Goal: Check status

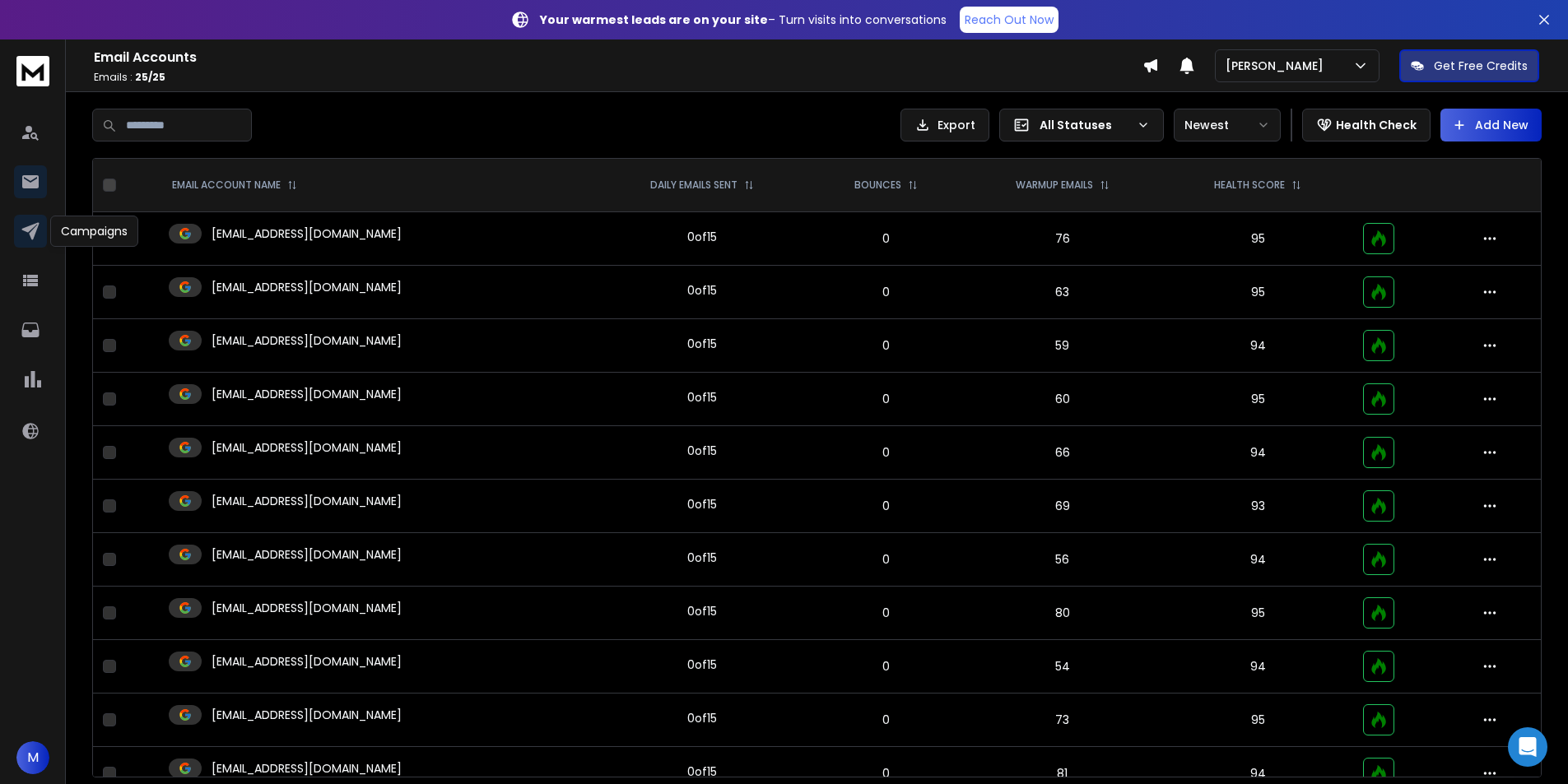
click at [32, 224] on icon at bounding box center [30, 231] width 20 height 20
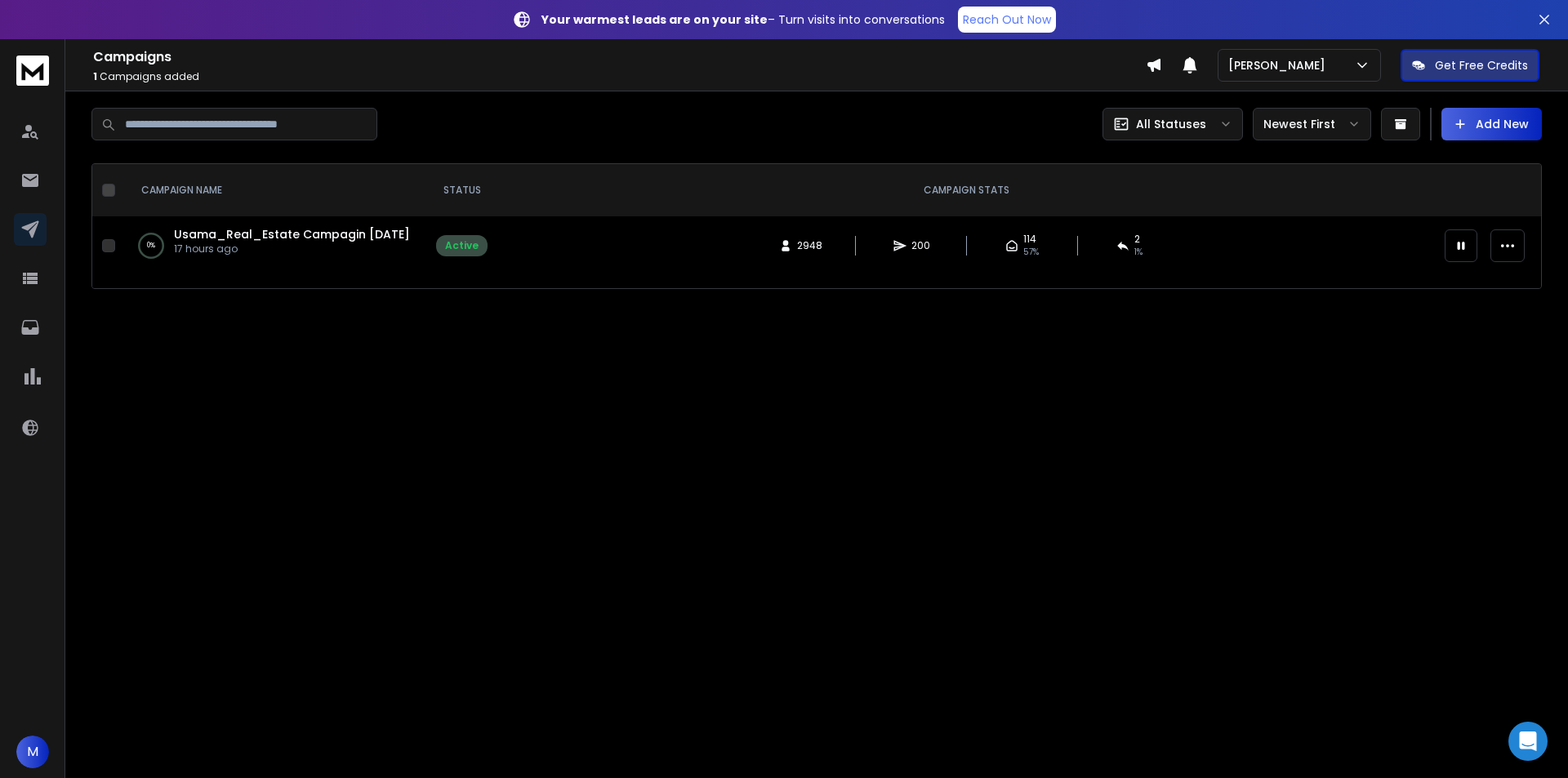
click at [603, 254] on div "2948 200 114 57 % 2 1 %" at bounding box center [965, 246] width 918 height 26
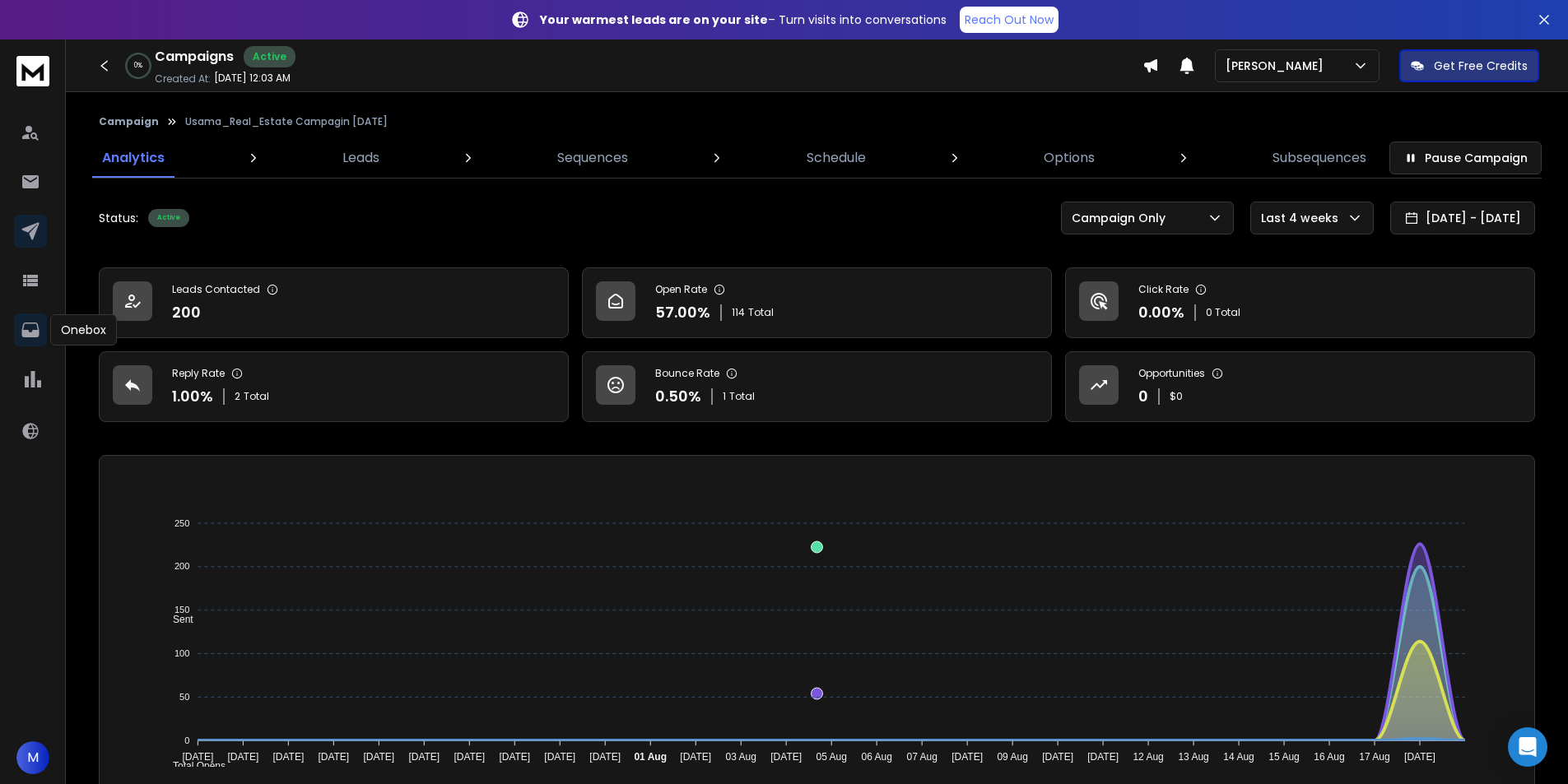
click at [42, 333] on link at bounding box center [30, 329] width 33 height 33
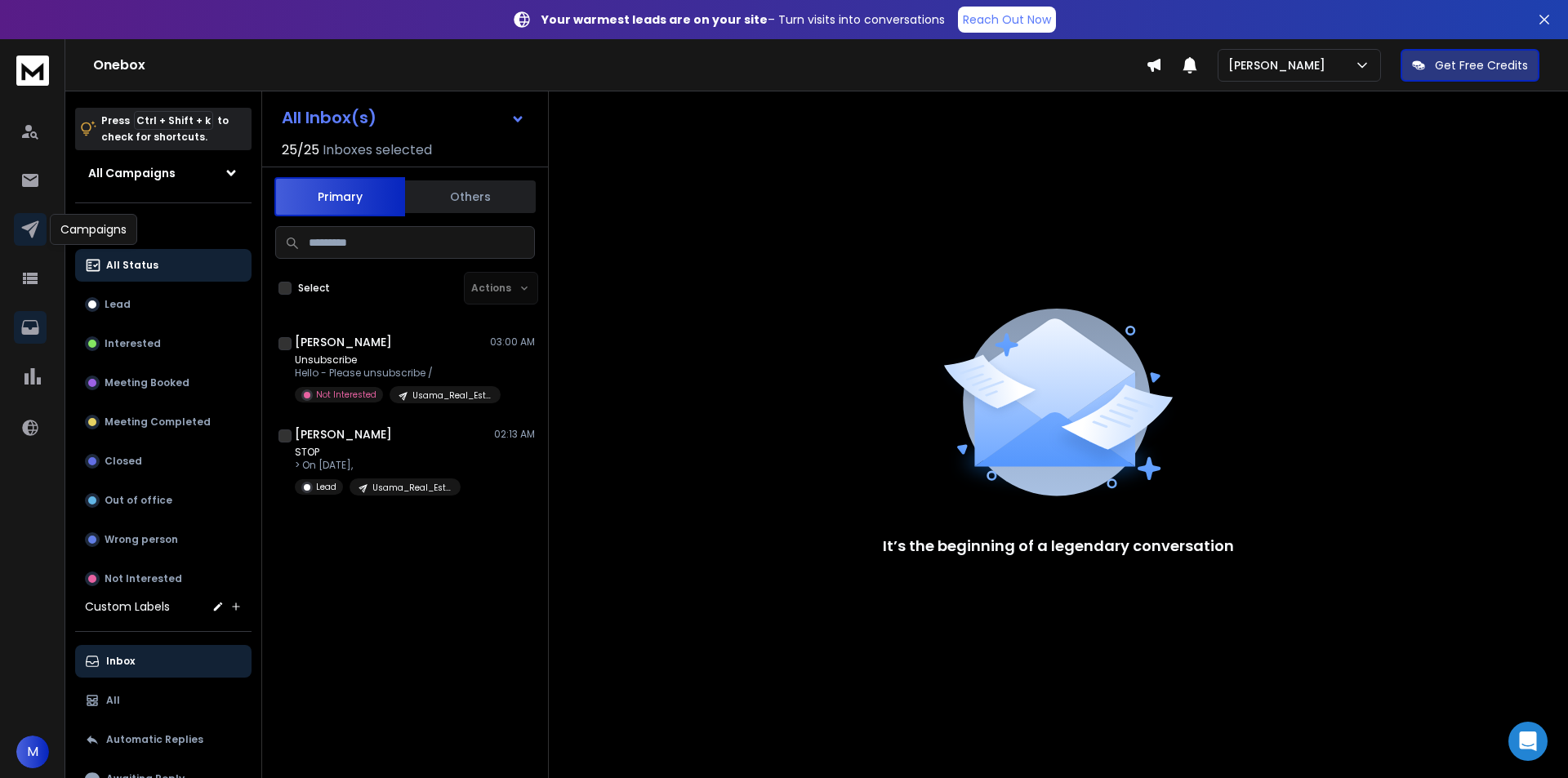
click at [31, 220] on icon at bounding box center [30, 229] width 19 height 19
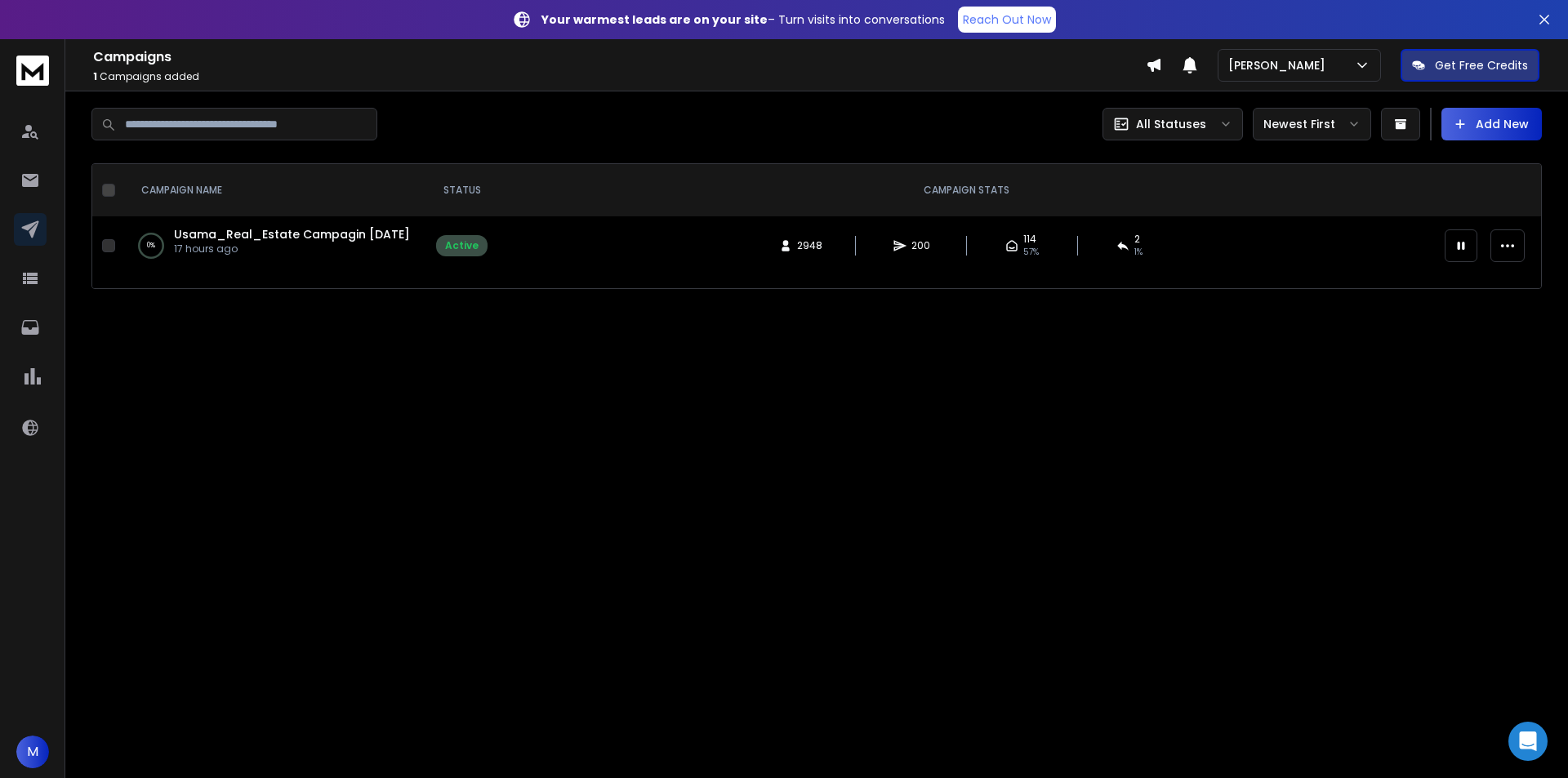
click at [403, 248] on p "17 hours ago" at bounding box center [292, 249] width 236 height 13
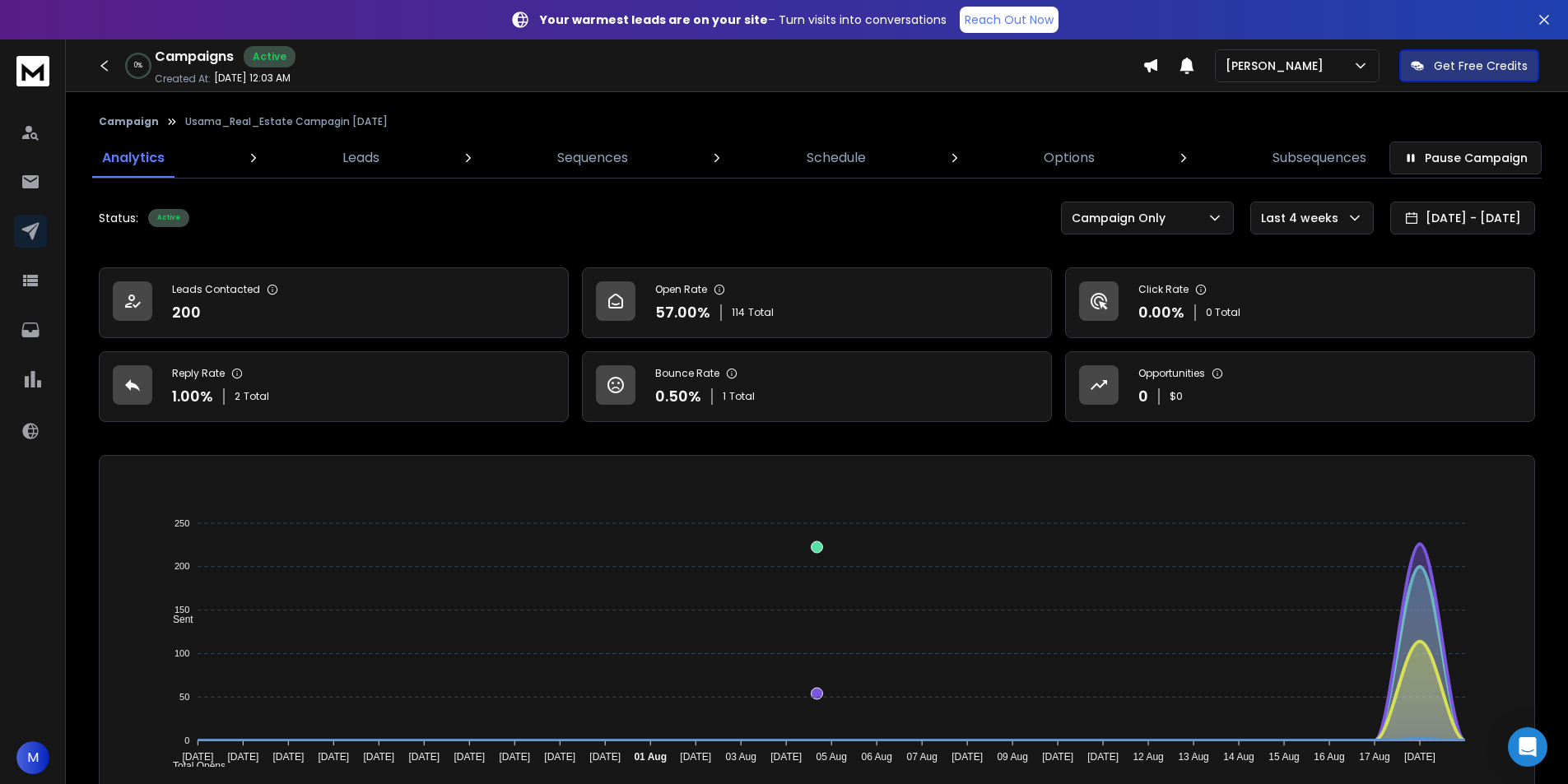
scroll to position [109, 0]
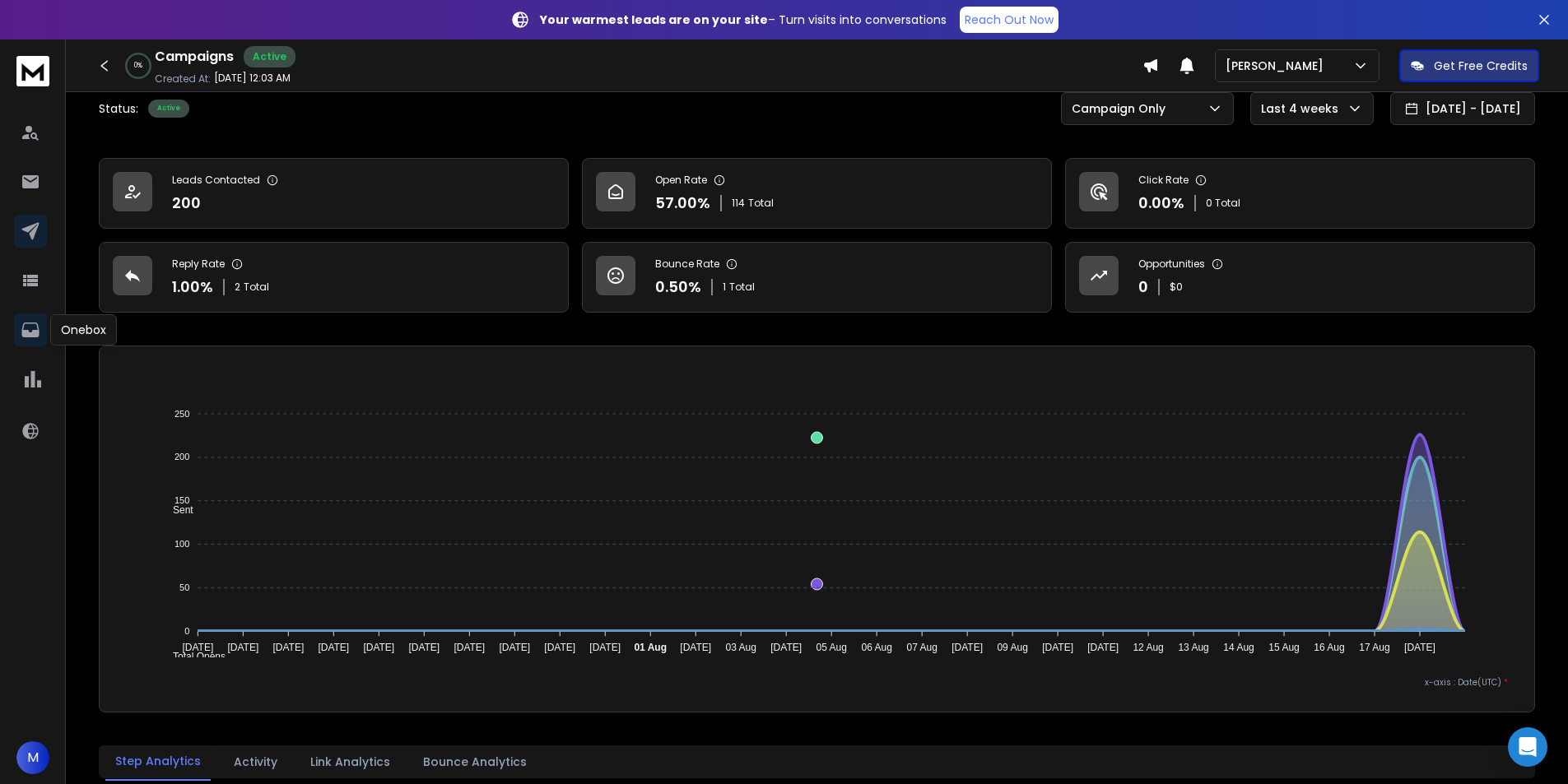
click at [32, 336] on icon at bounding box center [30, 330] width 17 height 15
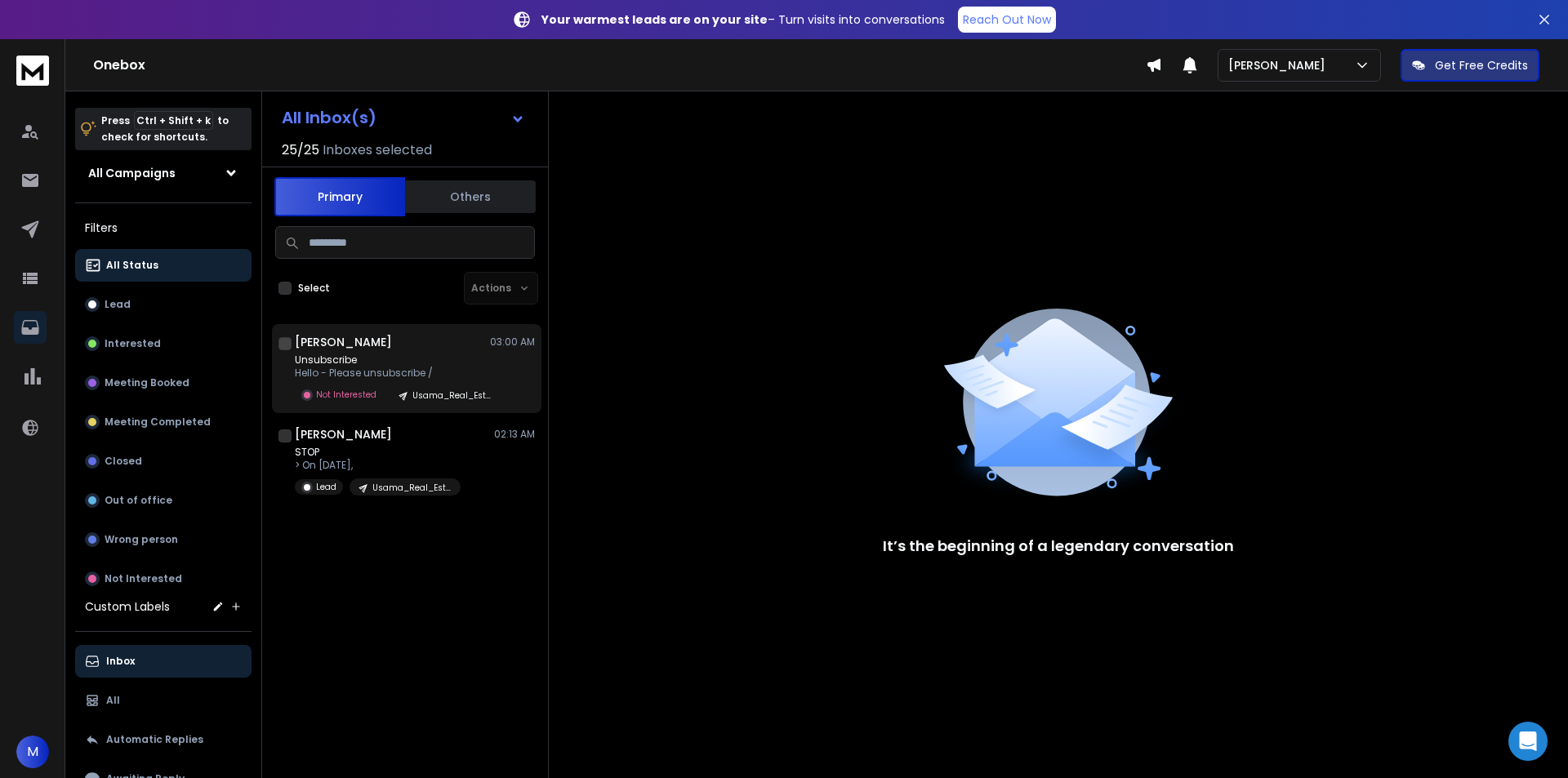
click at [408, 353] on div "[PERSON_NAME] 03:00 AM Unsubscribe Hello - Please unsubscribe / Not Interested …" at bounding box center [414, 369] width 240 height 70
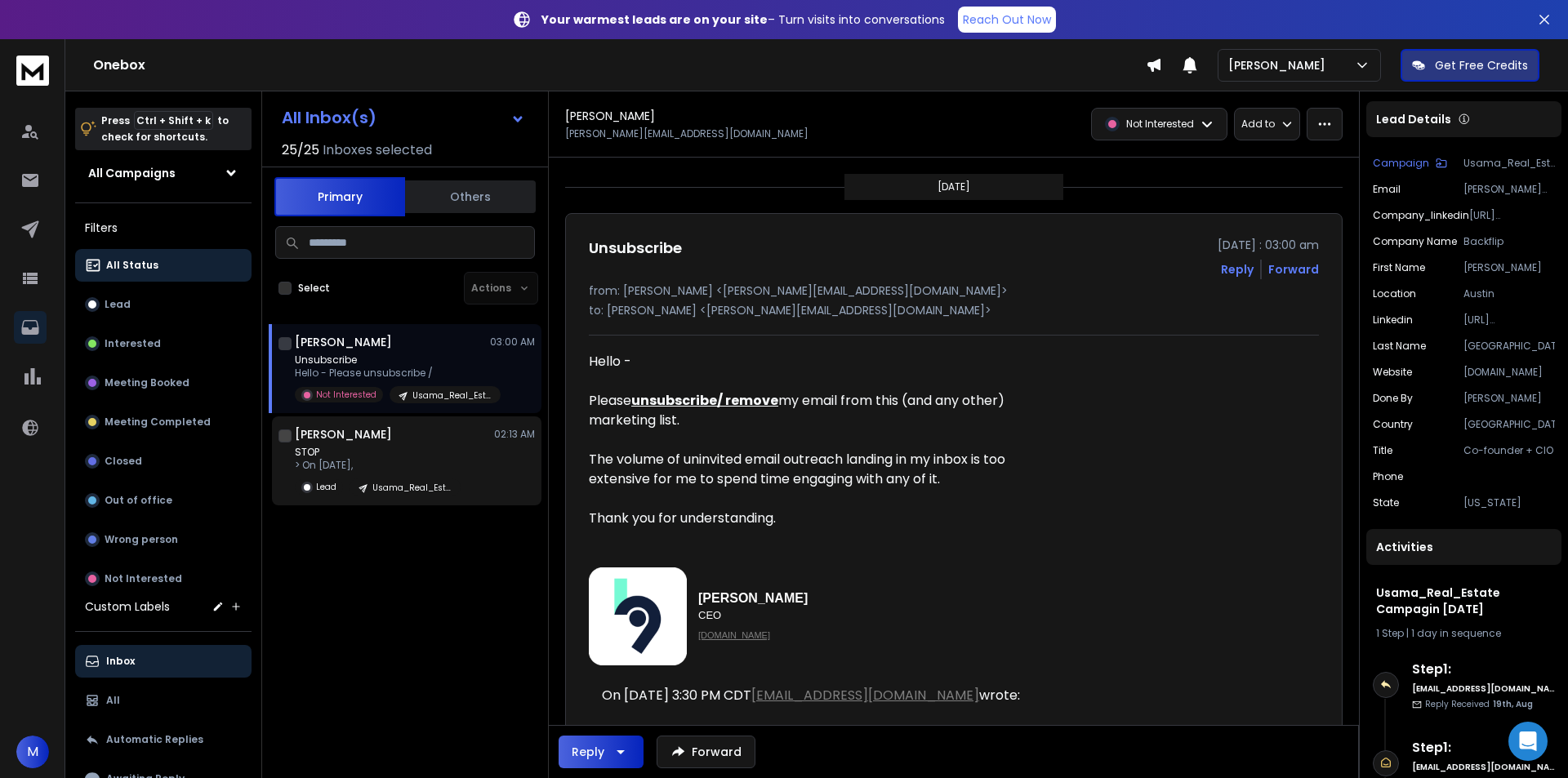
click at [386, 442] on div "[PERSON_NAME] 02:13 AM" at bounding box center [414, 434] width 240 height 17
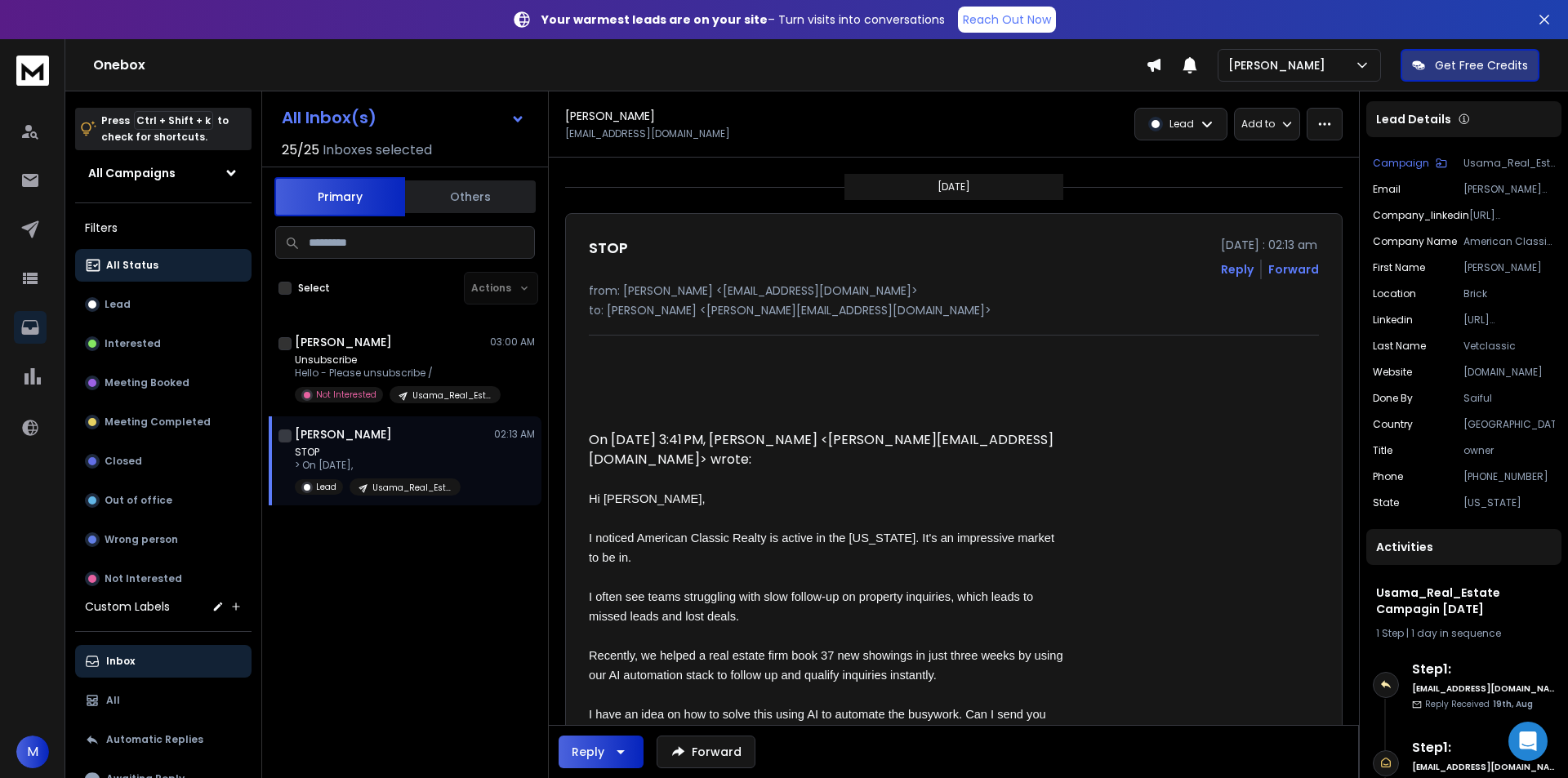
click at [170, 261] on button "All Status" at bounding box center [163, 265] width 176 height 32
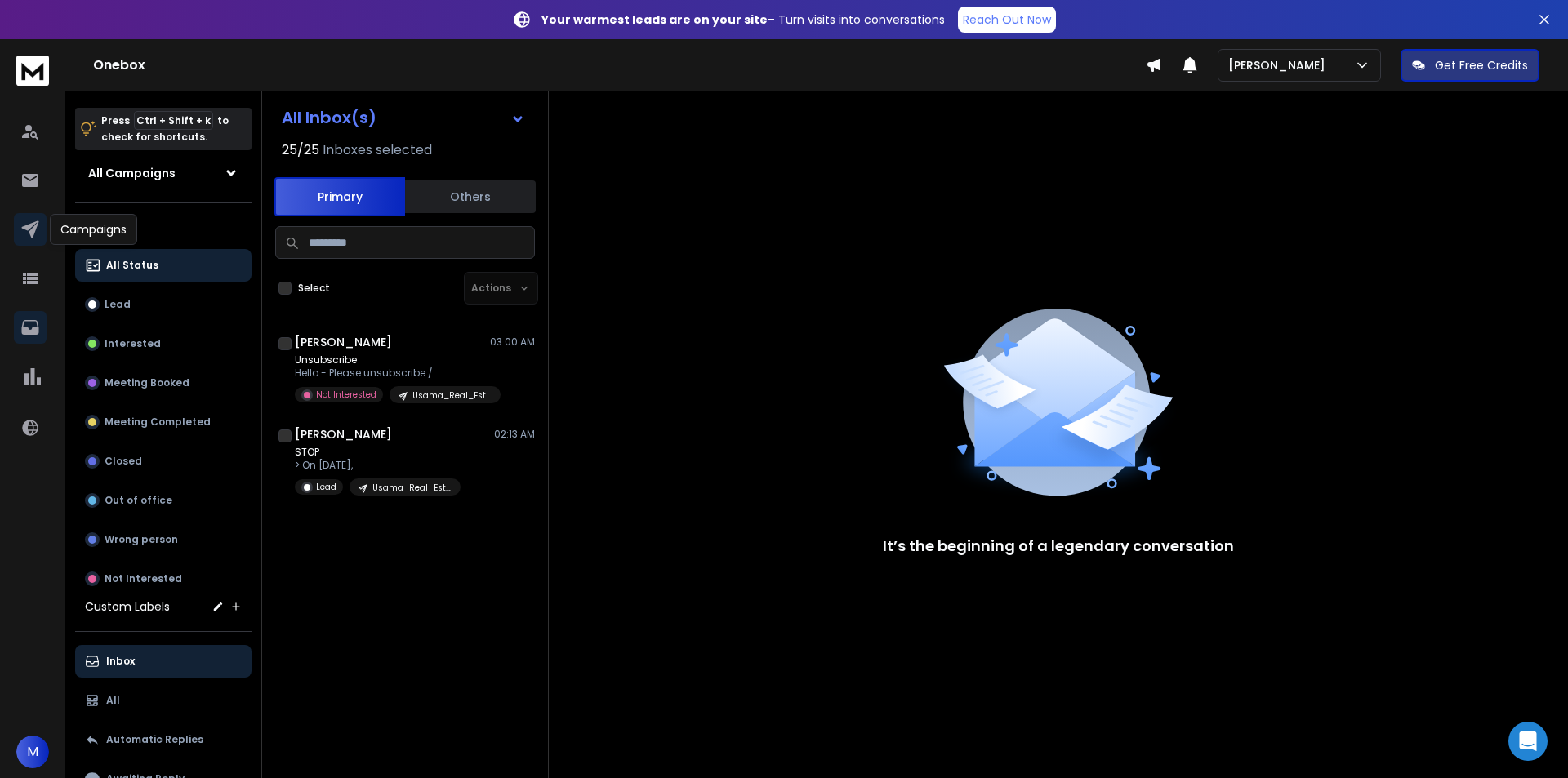
click at [36, 221] on icon at bounding box center [30, 229] width 19 height 19
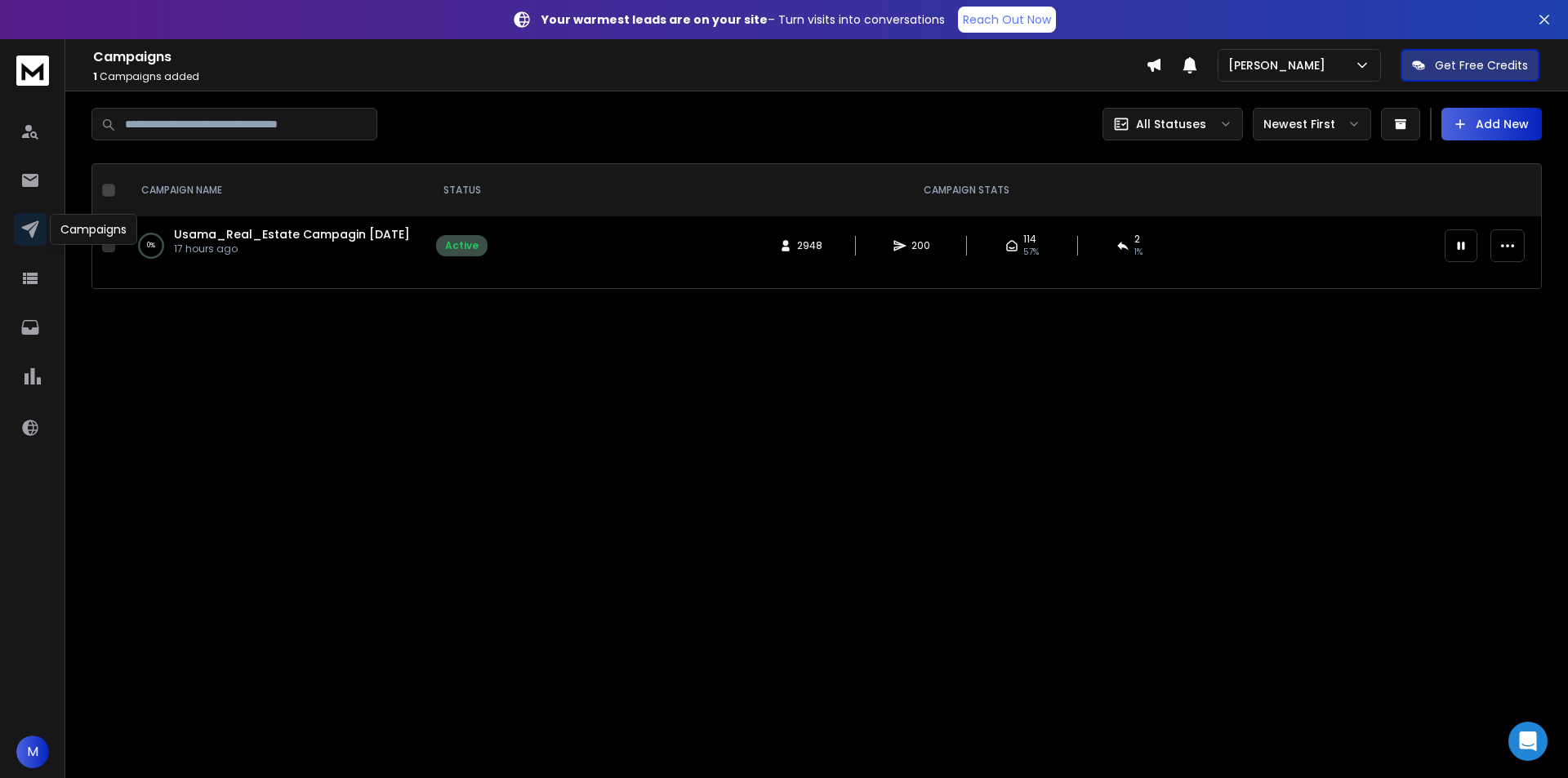
click at [601, 243] on div "2948 200 114 57 % 2 1 %" at bounding box center [965, 246] width 918 height 26
